Goal: Task Accomplishment & Management: Use online tool/utility

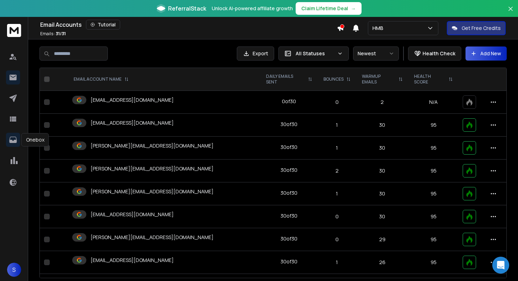
click at [15, 137] on icon at bounding box center [12, 140] width 7 height 6
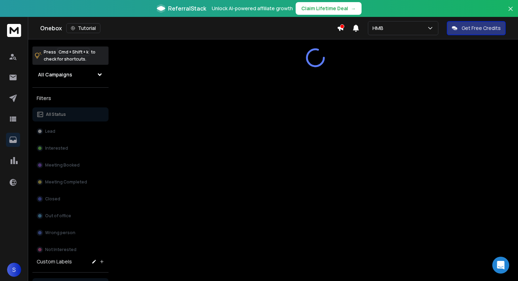
click at [72, 150] on div "All Status Lead Interested Meeting Booked Meeting Completed Closed Out of offic…" at bounding box center [70, 181] width 76 height 149
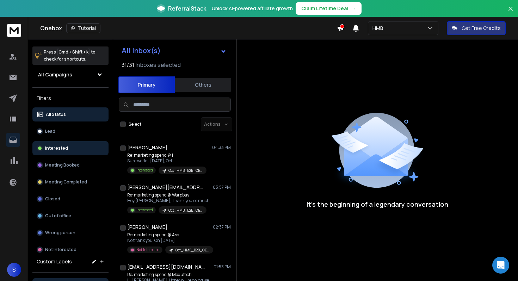
click at [54, 148] on p "Interested" at bounding box center [56, 148] width 23 height 6
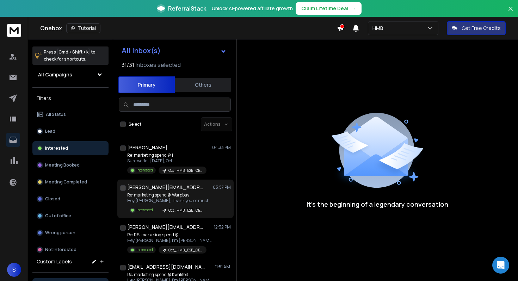
click at [182, 193] on p "Re: marketing spend @ Warpbay" at bounding box center [168, 195] width 82 height 6
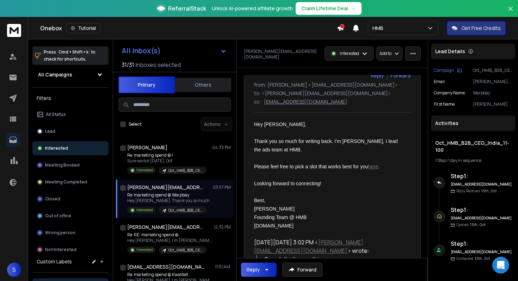
scroll to position [97, 0]
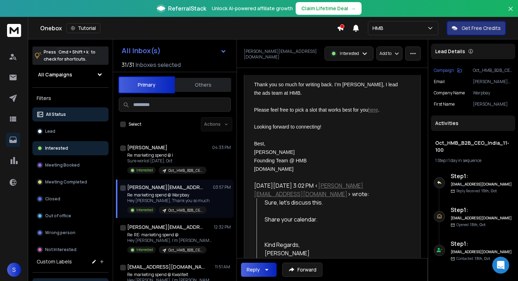
click at [59, 111] on div "All Status" at bounding box center [51, 114] width 29 height 7
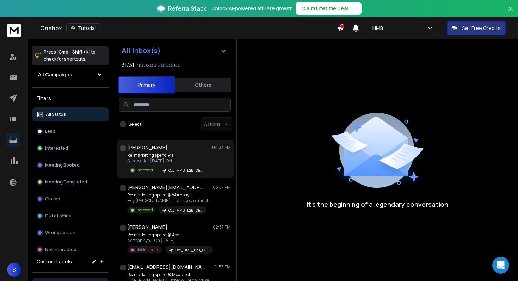
scroll to position [12, 0]
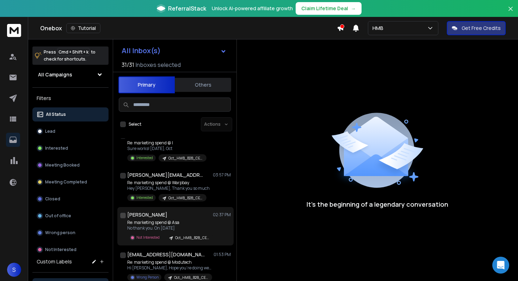
click at [154, 220] on p "Re: marketing spend @ Asa" at bounding box center [169, 223] width 85 height 6
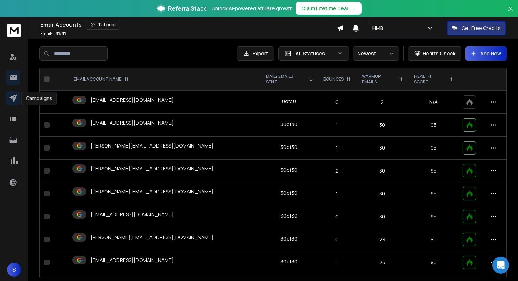
click at [13, 96] on icon at bounding box center [12, 98] width 7 height 7
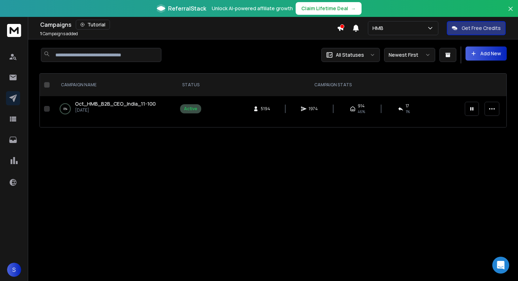
click at [110, 109] on p "[DATE]" at bounding box center [115, 110] width 81 height 6
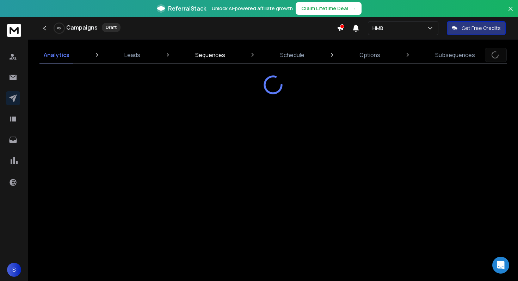
click at [211, 58] on p "Sequences" at bounding box center [210, 55] width 30 height 8
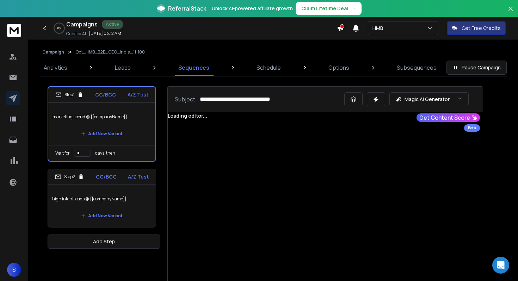
scroll to position [2, 0]
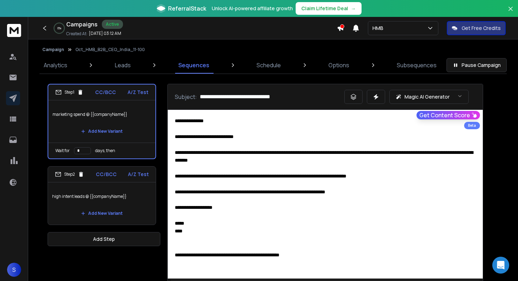
click at [225, 176] on span "**********" at bounding box center [260, 176] width 171 height 5
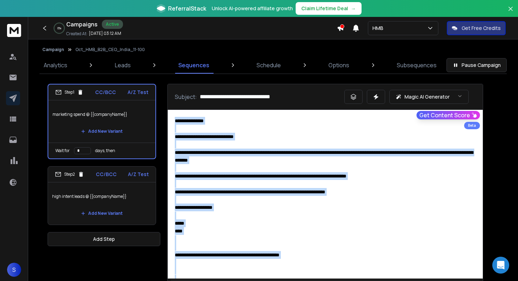
copy div "**********"
